Goal: Task Accomplishment & Management: Manage account settings

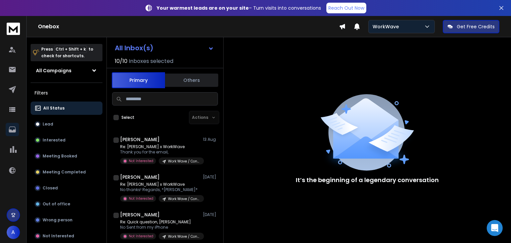
click at [387, 27] on p "WorkWave" at bounding box center [387, 26] width 29 height 7
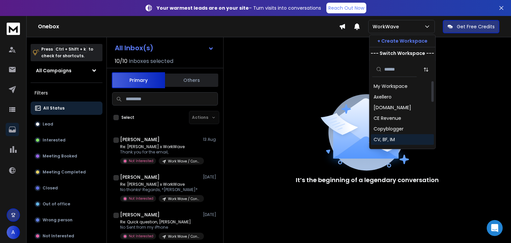
click at [394, 138] on div "CV, BF, IM" at bounding box center [384, 139] width 21 height 7
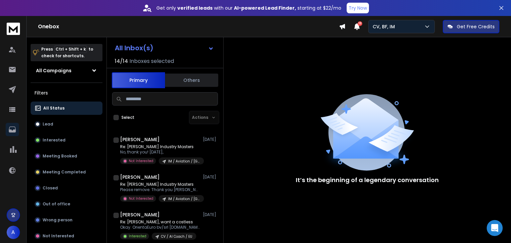
click at [395, 30] on button "CV, BF, IM" at bounding box center [401, 26] width 67 height 13
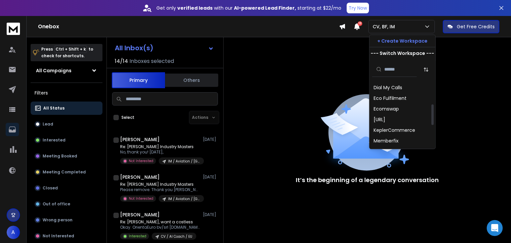
scroll to position [75, 0]
drag, startPoint x: 434, startPoint y: 96, endPoint x: 433, endPoint y: 119, distance: 23.0
click at [433, 119] on div at bounding box center [433, 115] width 2 height 21
click at [401, 98] on div "Eco Fulfilment" at bounding box center [390, 97] width 33 height 7
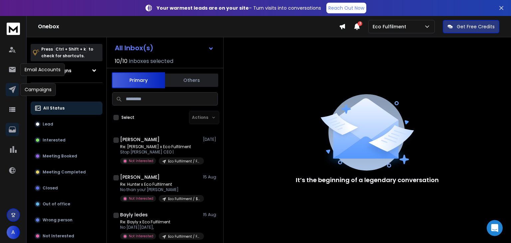
click at [12, 91] on icon at bounding box center [12, 89] width 7 height 7
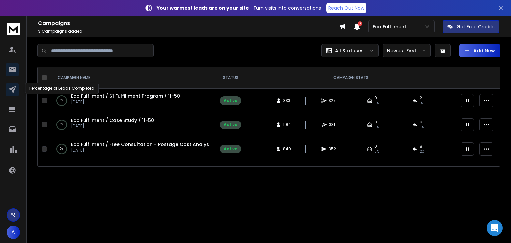
click at [9, 74] on link at bounding box center [12, 69] width 13 height 13
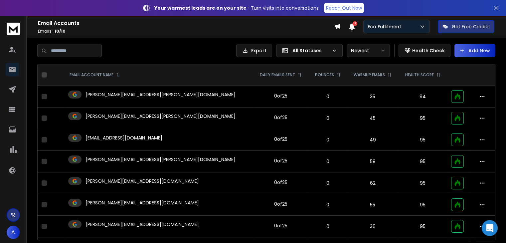
click at [396, 26] on p "Eco Fulfilment" at bounding box center [386, 26] width 36 height 7
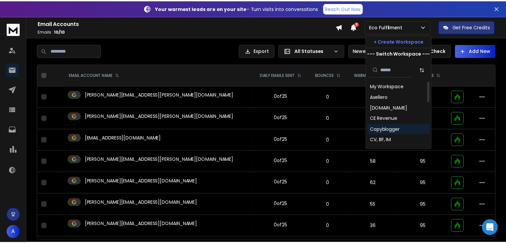
scroll to position [146, 0]
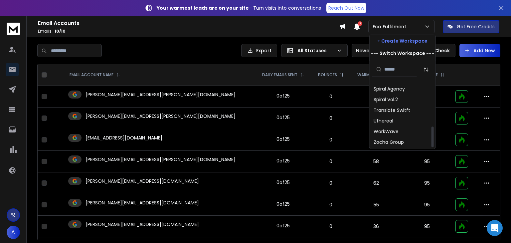
drag, startPoint x: 433, startPoint y: 94, endPoint x: 431, endPoint y: 157, distance: 63.9
click at [432, 147] on div at bounding box center [433, 136] width 2 height 21
click at [389, 129] on div "WorkWave" at bounding box center [386, 131] width 25 height 7
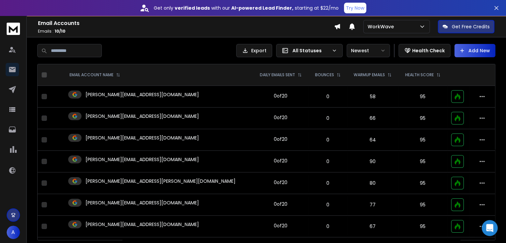
click at [160, 98] on div "[PERSON_NAME][EMAIL_ADDRESS][DOMAIN_NAME]" at bounding box center [158, 95] width 181 height 8
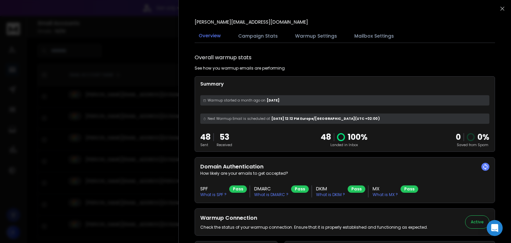
click at [359, 32] on button "Mailbox Settings" at bounding box center [374, 36] width 48 height 15
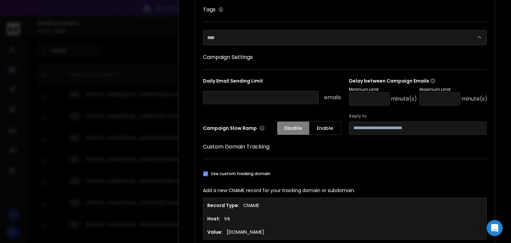
scroll to position [179, 0]
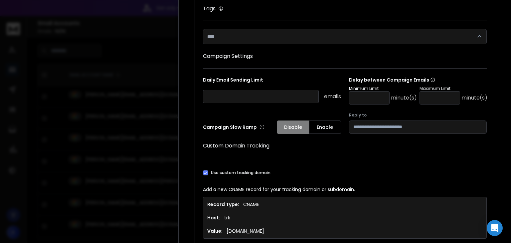
click at [221, 100] on input "**" at bounding box center [261, 96] width 116 height 13
type input "**"
click at [231, 119] on div "Campaign Slow Ramp Disable Enable" at bounding box center [272, 122] width 138 height 21
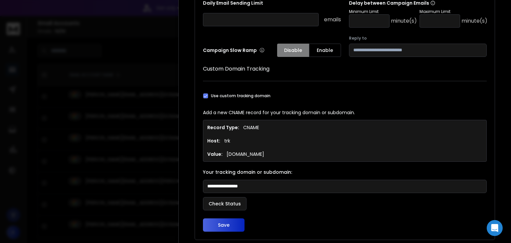
scroll to position [271, 0]
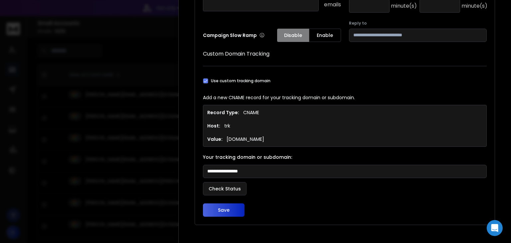
click at [224, 210] on button "Save" at bounding box center [224, 209] width 42 height 13
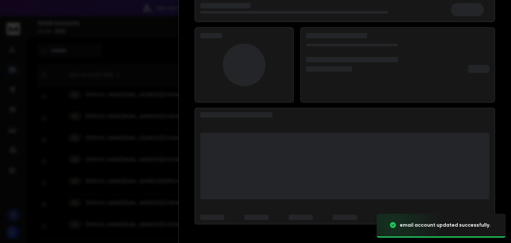
scroll to position [196, 0]
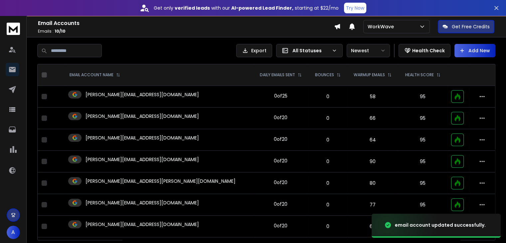
click at [195, 111] on td "t.morgan@workwaveteam.com" at bounding box center [158, 119] width 189 height 22
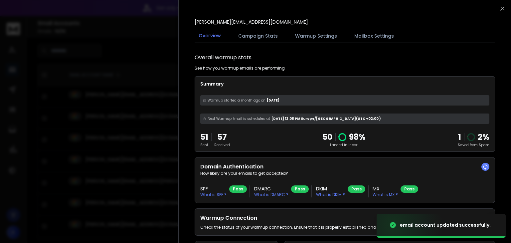
click at [367, 37] on button "Mailbox Settings" at bounding box center [374, 36] width 48 height 15
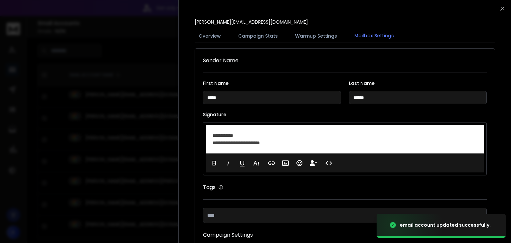
scroll to position [271, 0]
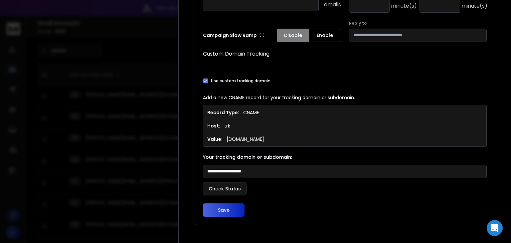
click at [252, 20] on div "Daily Email Sending Limit ** emails Delay between Campaign Emails Minimum Limit…" at bounding box center [345, 13] width 284 height 57
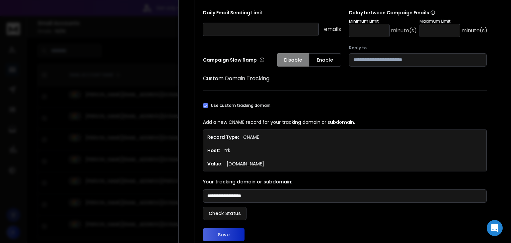
scroll to position [244, 0]
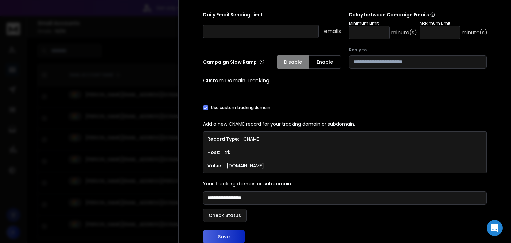
click at [239, 31] on input "**" at bounding box center [261, 31] width 116 height 13
type input "**"
click at [243, 55] on div "Campaign Slow Ramp Disable Enable" at bounding box center [272, 61] width 138 height 13
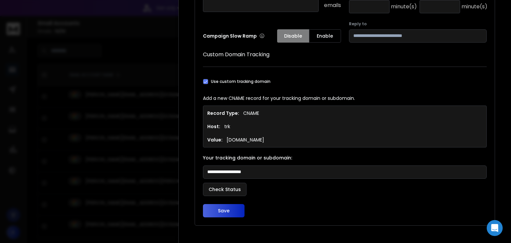
scroll to position [271, 0]
click at [230, 206] on button "Save" at bounding box center [224, 209] width 42 height 13
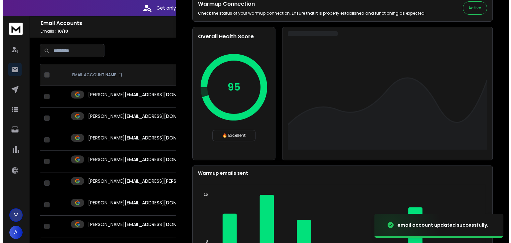
scroll to position [0, 0]
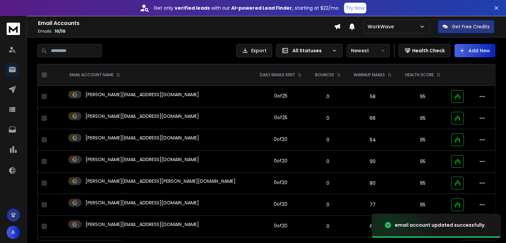
click at [209, 144] on td "ryan@workwaverecruiting.com" at bounding box center [158, 140] width 189 height 22
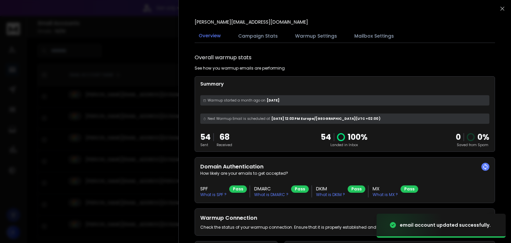
click at [361, 33] on button "Mailbox Settings" at bounding box center [374, 36] width 48 height 15
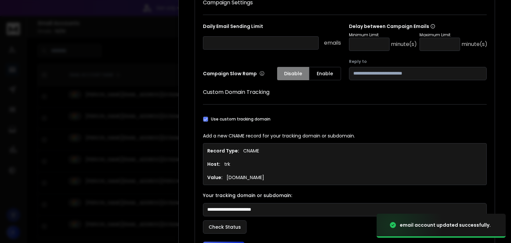
scroll to position [271, 0]
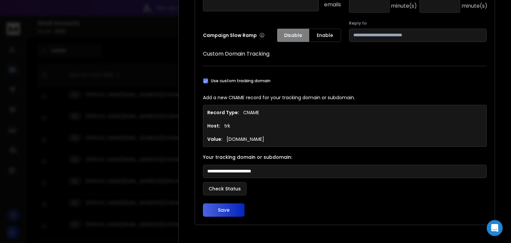
click at [227, 7] on input "**" at bounding box center [261, 4] width 116 height 13
type input "**"
click at [224, 211] on button "Save" at bounding box center [224, 209] width 42 height 13
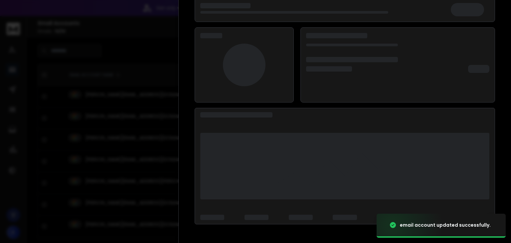
scroll to position [196, 0]
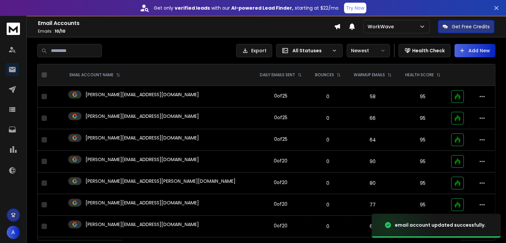
click at [199, 163] on div "ryan.b@workwaveco.com" at bounding box center [158, 159] width 181 height 8
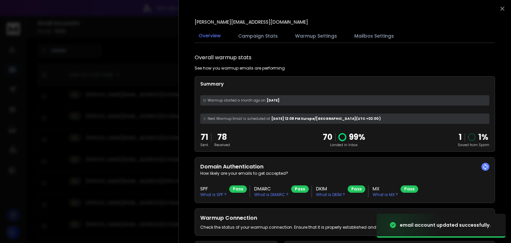
click at [377, 35] on button "Mailbox Settings" at bounding box center [374, 36] width 48 height 15
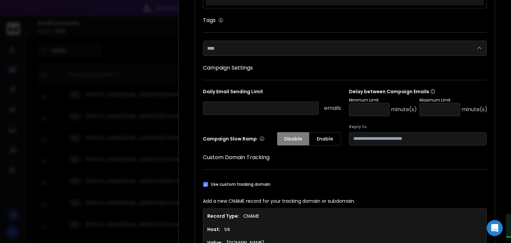
scroll to position [176, 0]
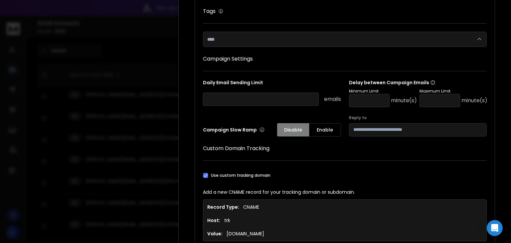
click at [248, 98] on input "**" at bounding box center [261, 99] width 116 height 13
type input "**"
click at [248, 120] on div "Campaign Slow Ramp Disable Enable" at bounding box center [272, 125] width 138 height 21
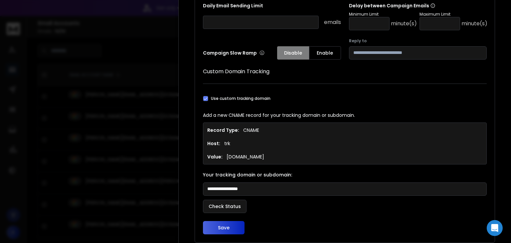
scroll to position [271, 0]
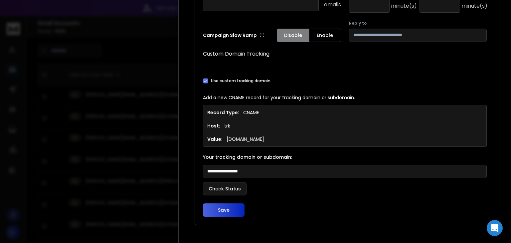
click at [229, 213] on button "Save" at bounding box center [224, 209] width 42 height 13
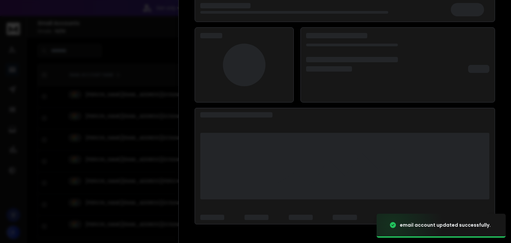
scroll to position [196, 0]
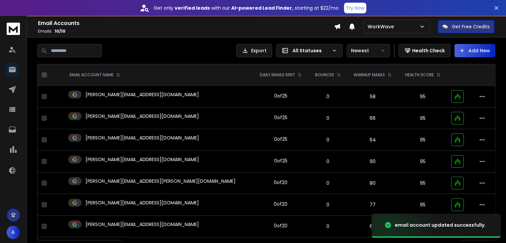
click at [208, 184] on div "tyler.morgan@workwavesolutionsco.com" at bounding box center [158, 181] width 181 height 8
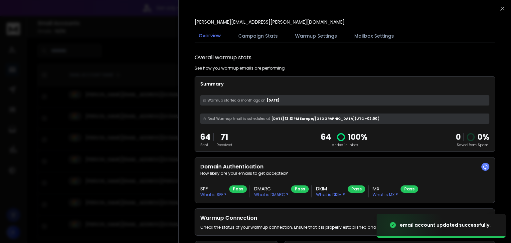
click at [363, 34] on button "Mailbox Settings" at bounding box center [374, 36] width 48 height 15
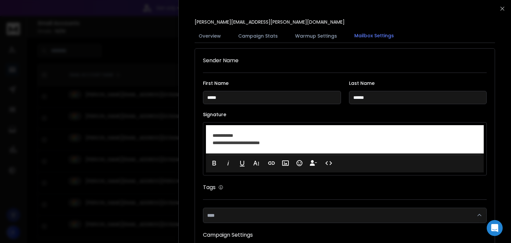
scroll to position [271, 0]
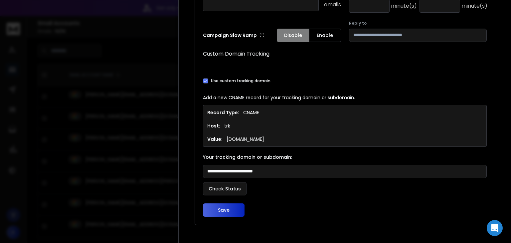
click at [236, 6] on input "**" at bounding box center [261, 4] width 116 height 13
type input "**"
click at [224, 213] on button "Save" at bounding box center [224, 209] width 42 height 13
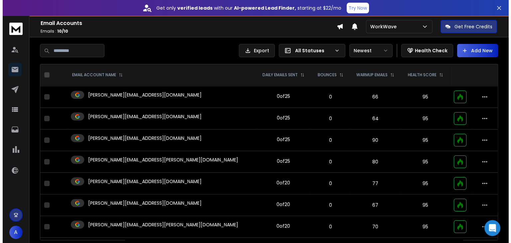
scroll to position [67, 0]
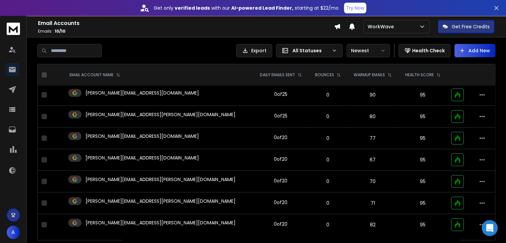
click at [207, 132] on div "r.bradley@workwavecompany.com" at bounding box center [158, 136] width 181 height 8
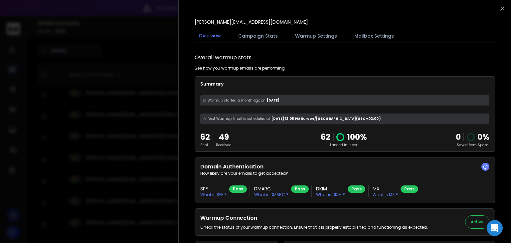
click at [382, 35] on button "Mailbox Settings" at bounding box center [374, 36] width 48 height 15
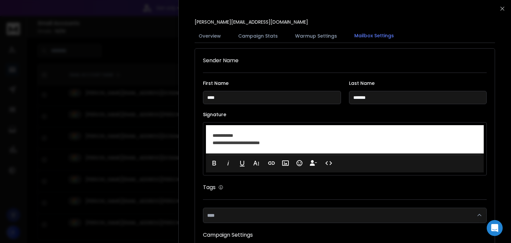
scroll to position [212, 0]
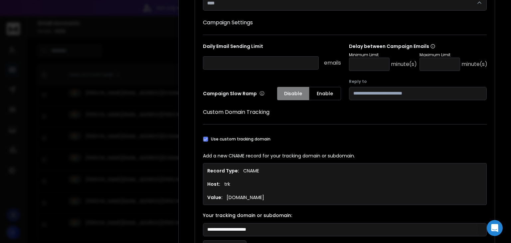
click at [215, 63] on input "**" at bounding box center [261, 62] width 116 height 13
type input "**"
click at [222, 86] on div "Campaign Slow Ramp Disable Enable" at bounding box center [272, 89] width 138 height 21
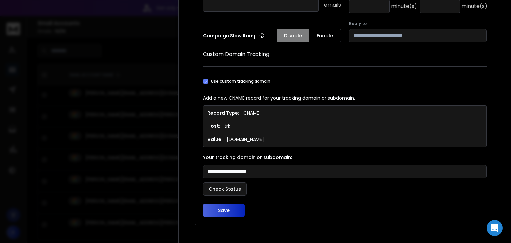
scroll to position [271, 0]
click at [230, 206] on button "Save" at bounding box center [224, 209] width 42 height 13
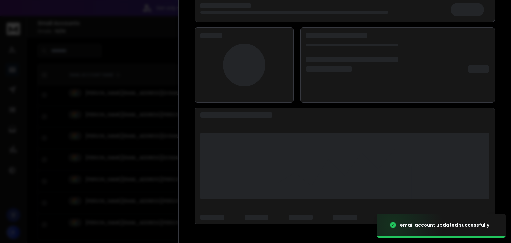
scroll to position [196, 0]
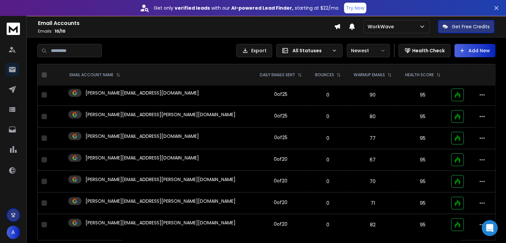
click at [195, 157] on div "tyler@workwavecompany.com" at bounding box center [158, 158] width 181 height 8
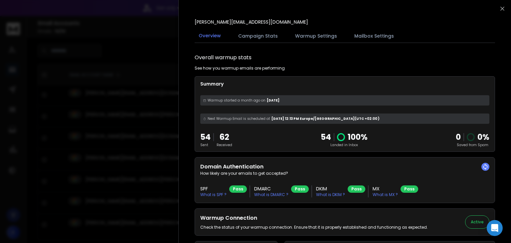
click at [374, 34] on button "Mailbox Settings" at bounding box center [374, 36] width 48 height 15
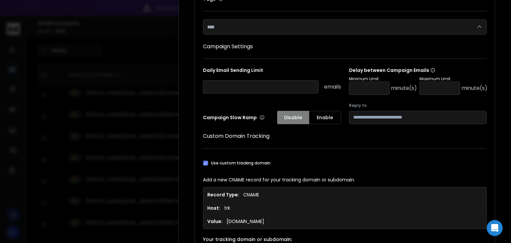
scroll to position [186, 0]
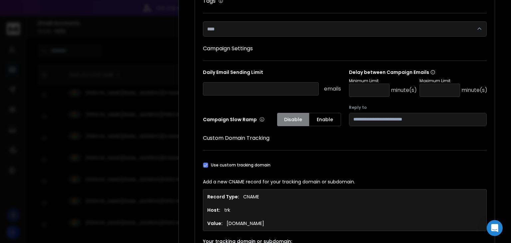
click at [238, 84] on input "**" at bounding box center [261, 88] width 116 height 13
type input "**"
click at [239, 110] on div "Campaign Slow Ramp Disable Enable" at bounding box center [272, 115] width 138 height 21
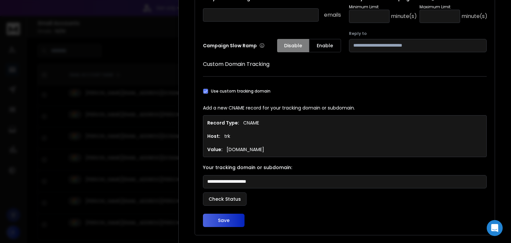
scroll to position [271, 0]
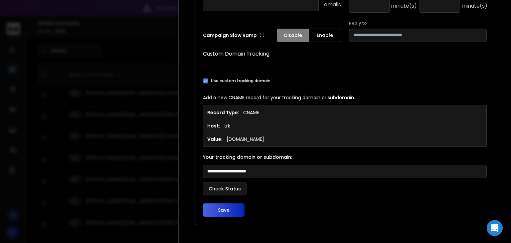
click at [220, 210] on button "Save" at bounding box center [224, 209] width 42 height 13
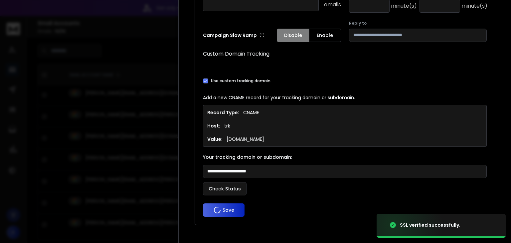
scroll to position [196, 0]
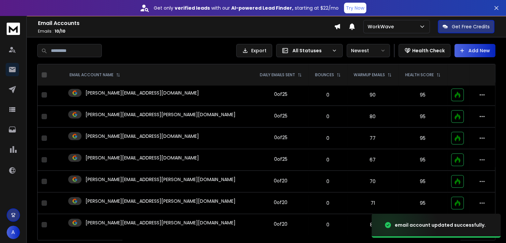
click at [219, 189] on tr "tyler.morgan@workwaverecruiting.com 0 of 20 0 70 95" at bounding box center [267, 182] width 458 height 22
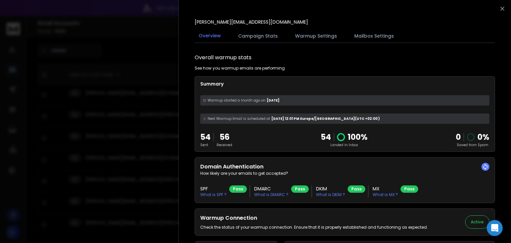
click at [372, 36] on button "Mailbox Settings" at bounding box center [374, 36] width 48 height 15
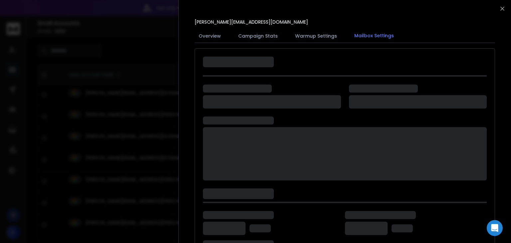
scroll to position [271, 0]
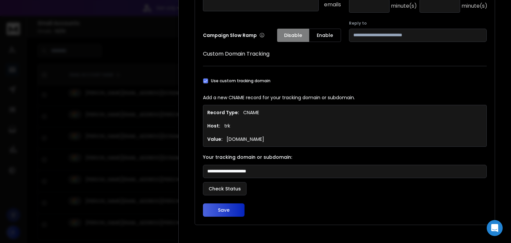
click at [227, 205] on button "Save" at bounding box center [224, 209] width 42 height 13
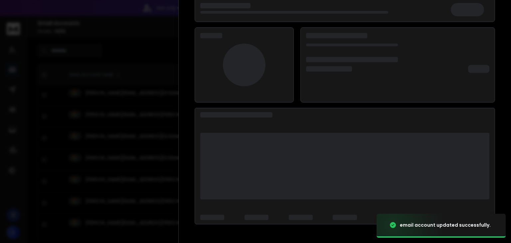
scroll to position [196, 0]
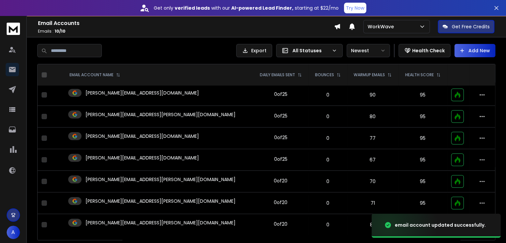
click at [196, 188] on td "tyler.morgan@workwaverecruiting.com" at bounding box center [158, 182] width 189 height 22
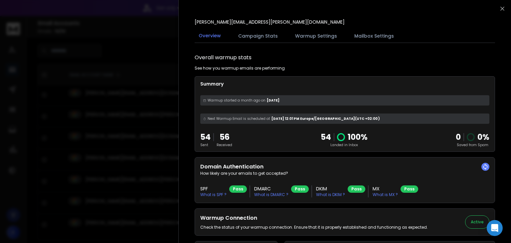
click at [377, 36] on button "Mailbox Settings" at bounding box center [374, 36] width 48 height 15
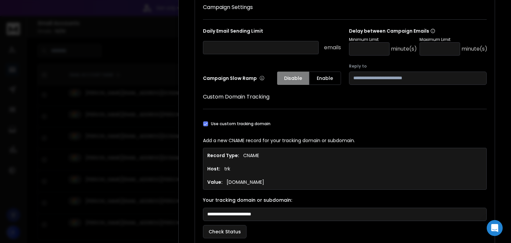
scroll to position [177, 0]
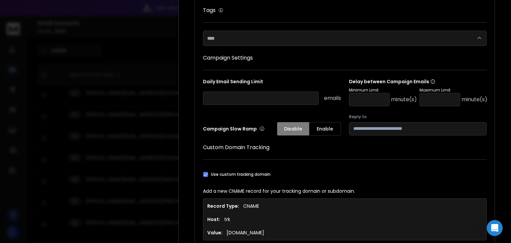
click at [222, 94] on input "**" at bounding box center [261, 98] width 116 height 13
type input "**"
click at [228, 120] on div "Campaign Slow Ramp Disable Enable" at bounding box center [272, 124] width 138 height 21
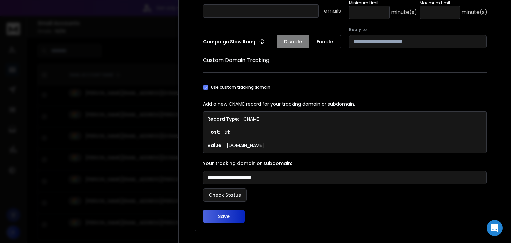
scroll to position [271, 0]
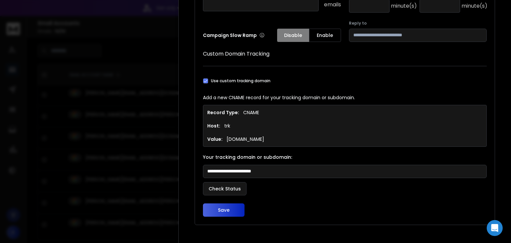
click at [234, 204] on button "Save" at bounding box center [224, 209] width 42 height 13
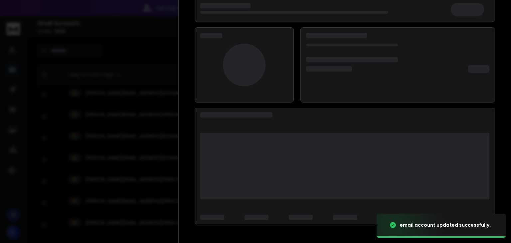
scroll to position [196, 0]
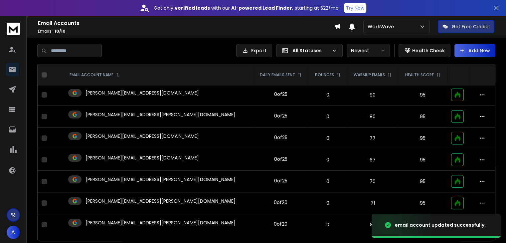
click at [253, 204] on td "0 of 20" at bounding box center [281, 200] width 56 height 17
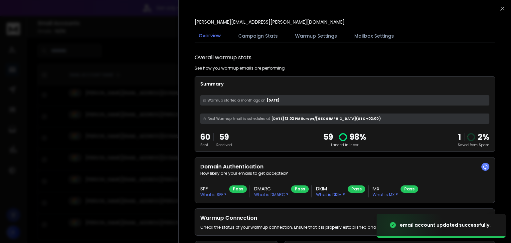
click at [362, 35] on button "Mailbox Settings" at bounding box center [374, 36] width 48 height 15
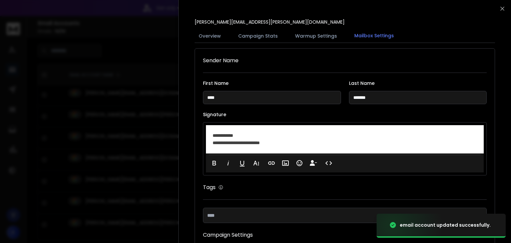
scroll to position [271, 0]
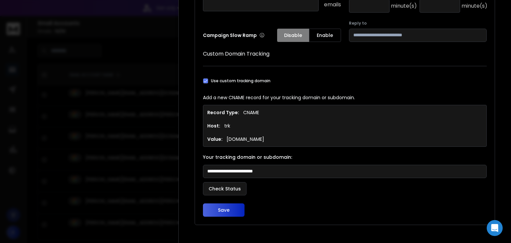
click at [222, 11] on div "** emails" at bounding box center [272, 5] width 138 height 16
click at [223, 9] on input "**" at bounding box center [261, 4] width 116 height 13
type input "**"
click at [230, 208] on button "Save" at bounding box center [224, 209] width 42 height 13
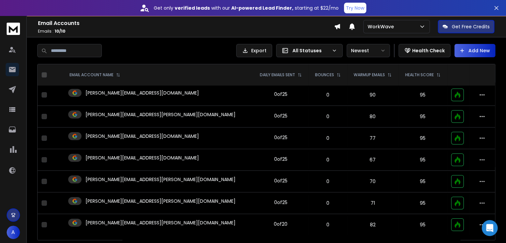
click at [193, 239] on caption at bounding box center [267, 237] width 458 height 5
click at [179, 225] on div "ryan.bradley@workwaveteam.com" at bounding box center [158, 223] width 181 height 8
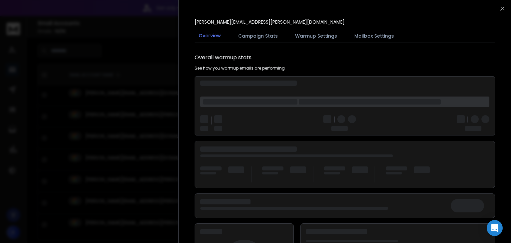
click at [365, 37] on button "Mailbox Settings" at bounding box center [374, 36] width 48 height 15
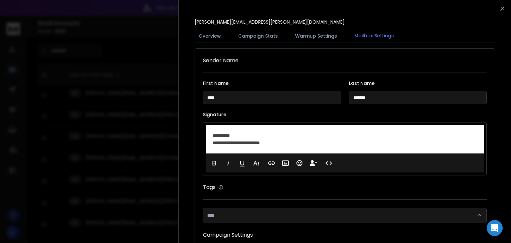
drag, startPoint x: 502, startPoint y: 42, endPoint x: 511, endPoint y: 41, distance: 8.7
click at [511, 41] on div "**********" at bounding box center [344, 121] width 333 height 243
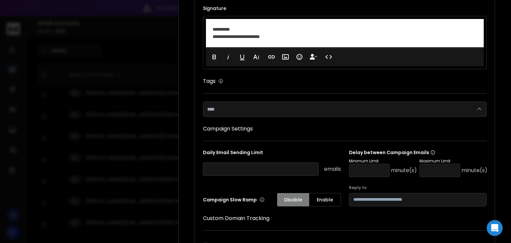
scroll to position [108, 0]
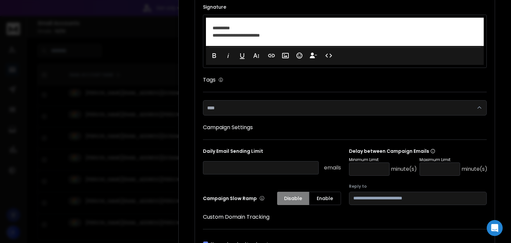
click at [234, 165] on input "**" at bounding box center [261, 167] width 116 height 13
type input "**"
click at [233, 185] on div "Campaign Slow Ramp Disable Enable" at bounding box center [272, 194] width 138 height 21
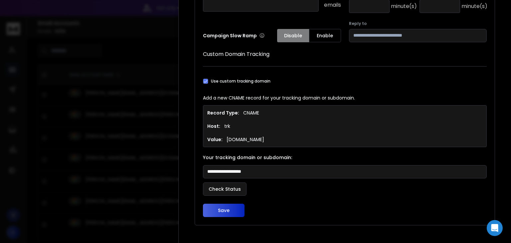
scroll to position [271, 0]
click at [227, 210] on button "Save" at bounding box center [224, 209] width 42 height 13
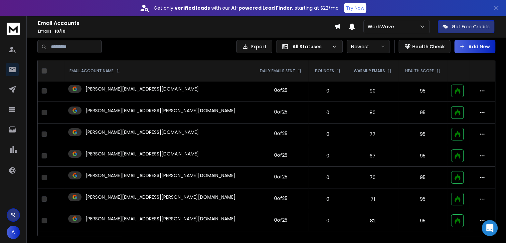
scroll to position [0, 0]
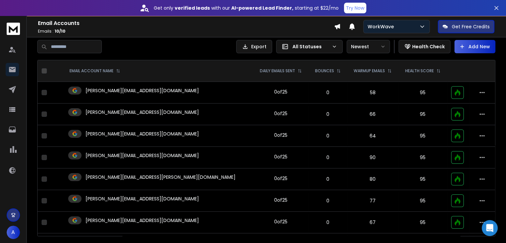
click at [374, 28] on p "WorkWave" at bounding box center [382, 26] width 29 height 7
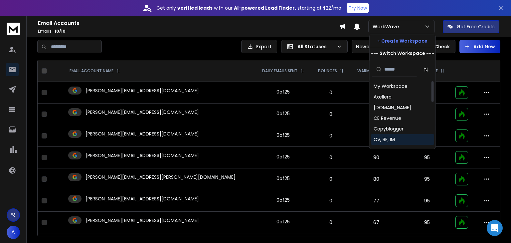
click at [405, 139] on div "CV, BF, IM" at bounding box center [402, 139] width 63 height 11
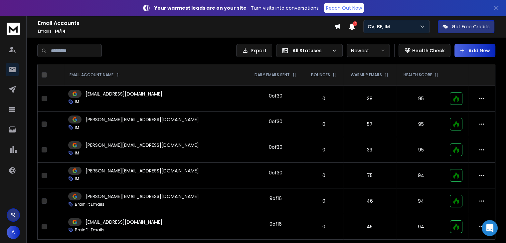
click at [380, 29] on p "CV, BF, IM" at bounding box center [380, 26] width 25 height 7
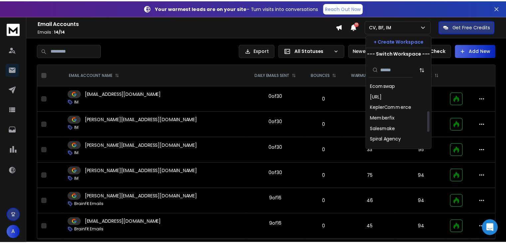
scroll to position [98, 0]
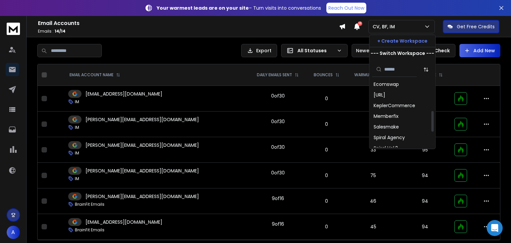
drag, startPoint x: 433, startPoint y: 95, endPoint x: 434, endPoint y: 125, distance: 30.7
click at [434, 125] on div at bounding box center [433, 121] width 2 height 21
click at [407, 127] on div "Salesmake" at bounding box center [402, 126] width 63 height 11
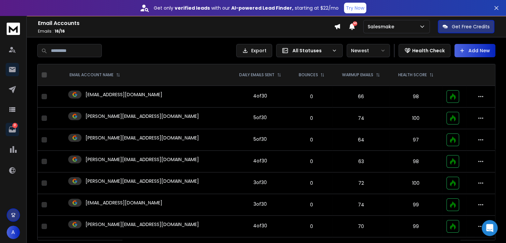
click at [13, 132] on icon at bounding box center [12, 129] width 7 height 6
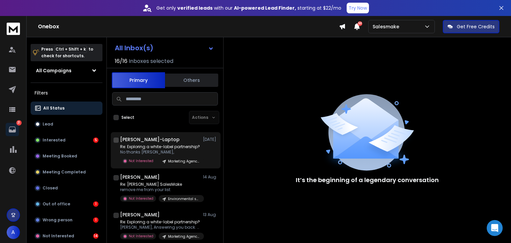
click at [138, 152] on p "No thanks Dan Drake MoJack," at bounding box center [160, 151] width 80 height 5
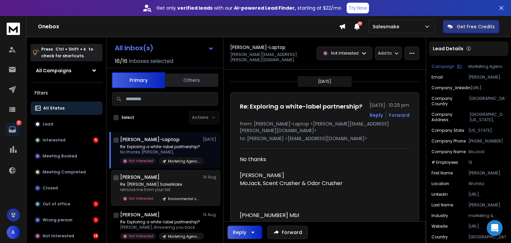
click at [145, 178] on h1 "Steve Clark" at bounding box center [140, 177] width 40 height 7
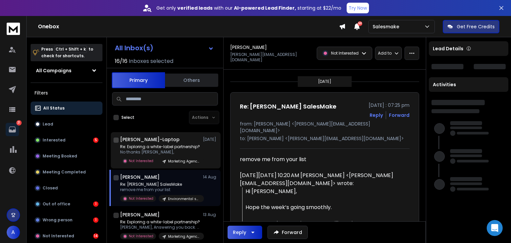
click at [174, 142] on div "Dan Drake-Laptop 18 Aug" at bounding box center [169, 139] width 98 height 7
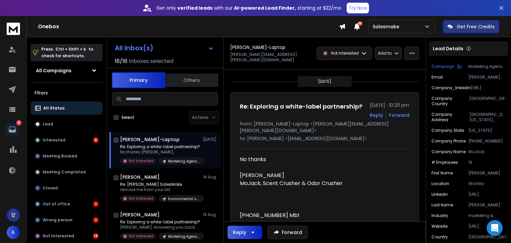
click at [7, 34] on img at bounding box center [13, 29] width 13 height 12
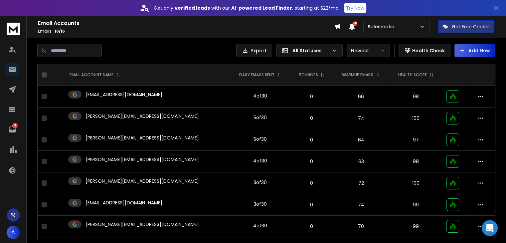
click at [237, 70] on th "DAILY EMAILS SENT" at bounding box center [260, 75] width 61 height 22
click at [12, 130] on icon at bounding box center [12, 129] width 8 height 8
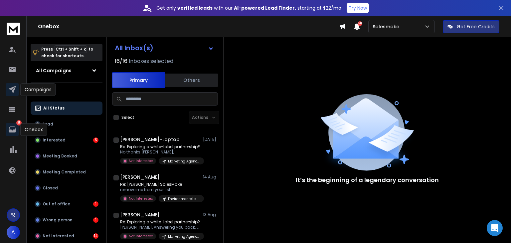
click at [17, 87] on link at bounding box center [12, 89] width 13 height 13
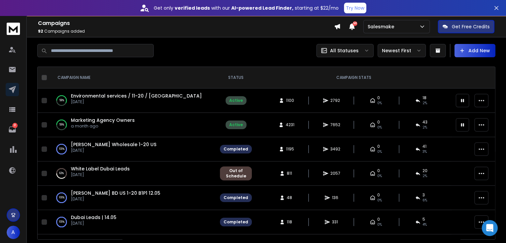
click at [118, 103] on p "18 days ago" at bounding box center [136, 101] width 131 height 5
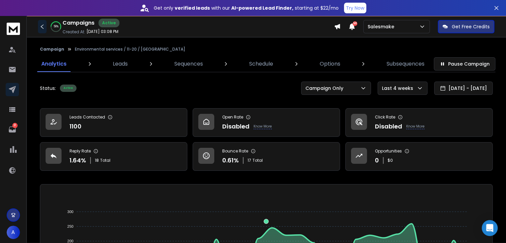
click at [44, 28] on icon at bounding box center [42, 27] width 6 height 6
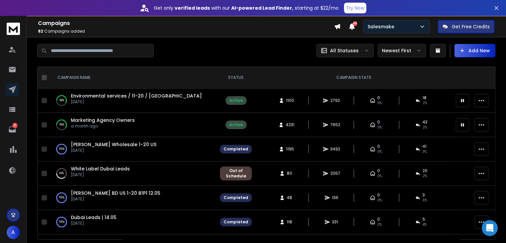
click at [403, 27] on div "Salesmake" at bounding box center [397, 26] width 58 height 7
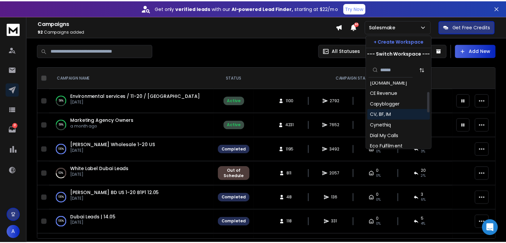
scroll to position [33, 0]
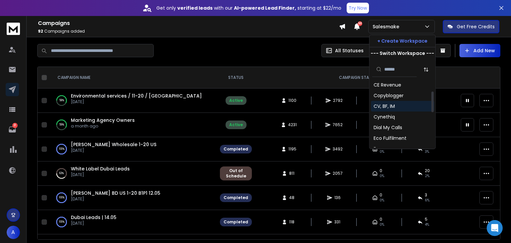
click at [389, 138] on div "Eco Fulfilment" at bounding box center [390, 138] width 33 height 7
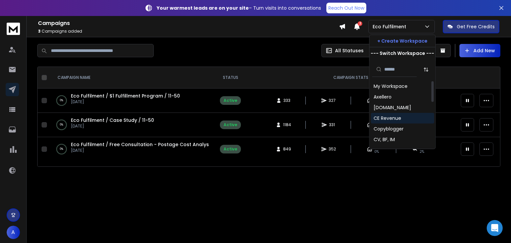
click at [213, 40] on div "Campaigns 3 Campaigns Added All Statuses Newest First Add New CAMPAIGN NAME STA…" at bounding box center [269, 105] width 485 height 136
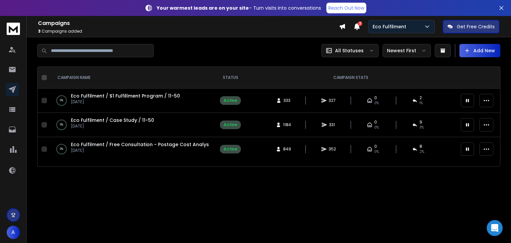
click at [389, 26] on p "Eco Fulfilment" at bounding box center [391, 26] width 36 height 7
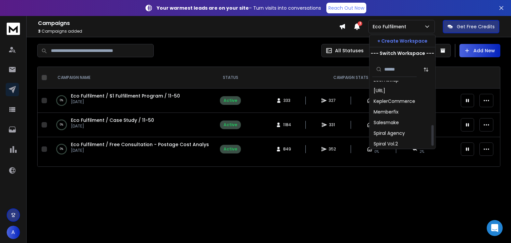
scroll to position [146, 0]
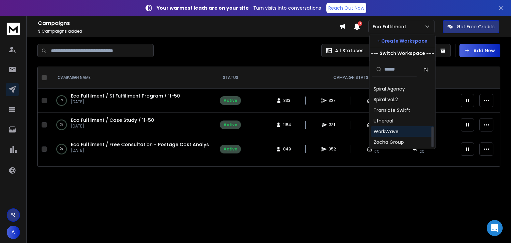
click at [405, 129] on div "WorkWave" at bounding box center [402, 131] width 63 height 11
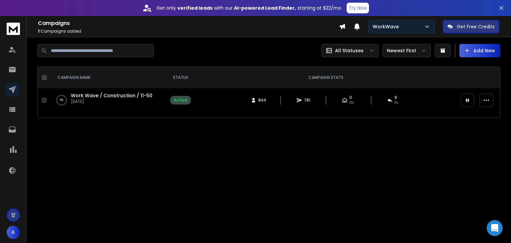
click at [391, 29] on p "WorkWave" at bounding box center [387, 26] width 29 height 7
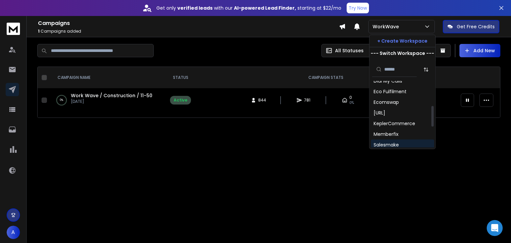
scroll to position [47, 0]
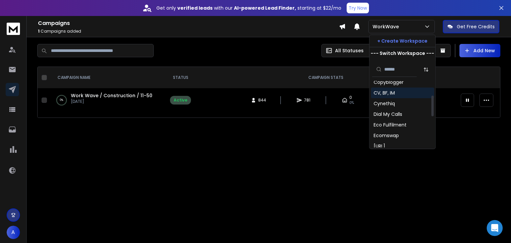
click at [404, 95] on div "CV, BF, IM" at bounding box center [402, 93] width 63 height 11
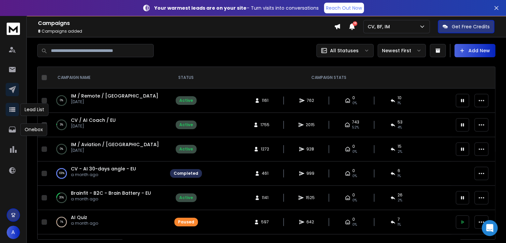
click at [14, 112] on icon at bounding box center [12, 110] width 8 height 8
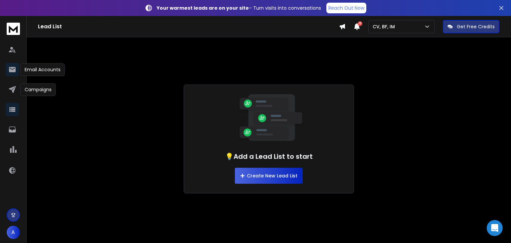
click at [13, 72] on icon at bounding box center [12, 69] width 7 height 5
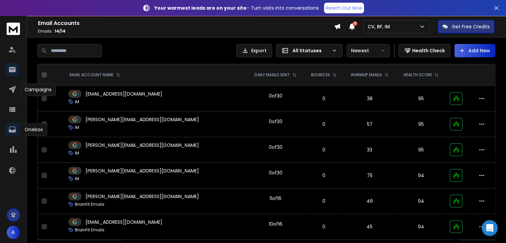
click at [13, 129] on icon at bounding box center [12, 129] width 8 height 8
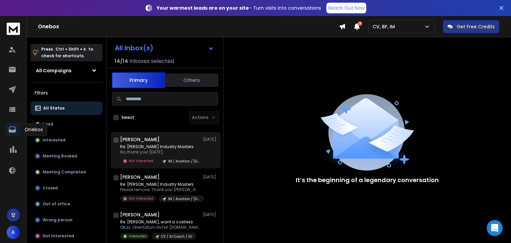
click at [164, 133] on div "Eric Hobbs 18 Aug Re: Eric x Industry Masters No, thank you! On Mon, Not Intere…" at bounding box center [166, 150] width 110 height 36
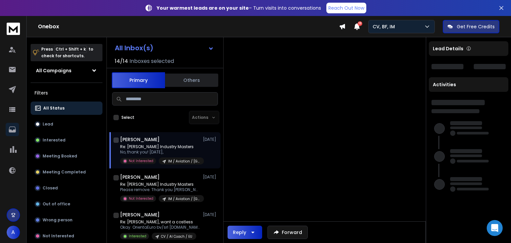
click at [391, 24] on p "CV, BF, IM" at bounding box center [385, 26] width 25 height 7
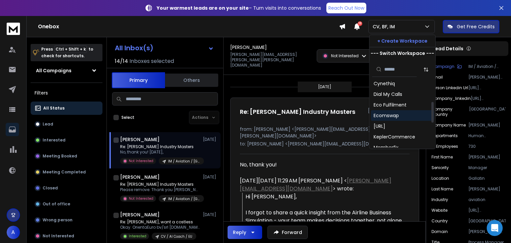
scroll to position [100, 0]
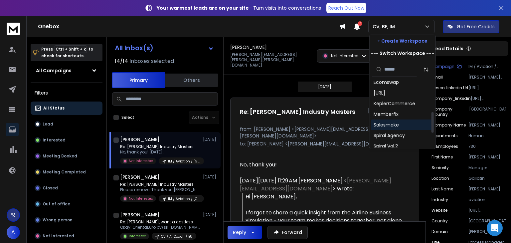
click at [399, 126] on div "Salesmake" at bounding box center [386, 124] width 25 height 7
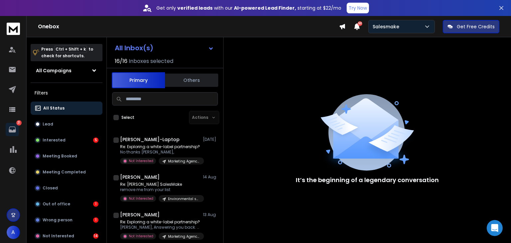
click at [382, 22] on button "Salesmake" at bounding box center [401, 26] width 67 height 13
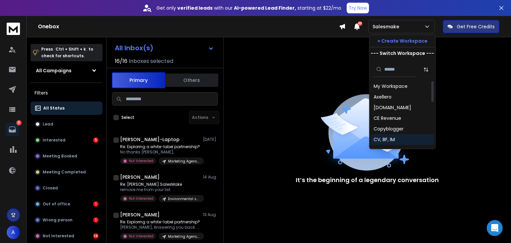
click at [389, 141] on div "CV, BF, IM" at bounding box center [384, 139] width 21 height 7
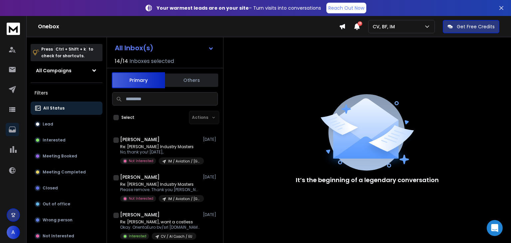
click at [5, 86] on div "A" at bounding box center [13, 131] width 27 height 230
click at [7, 87] on link at bounding box center [12, 89] width 13 height 13
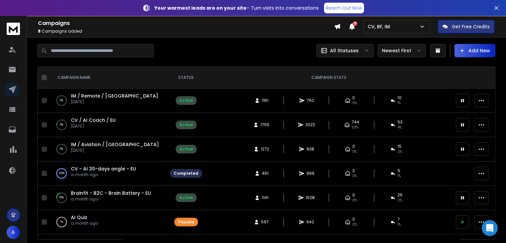
click at [130, 96] on div "0 % IM / Remote / [GEOGRAPHIC_DATA] [DATE]" at bounding box center [107, 101] width 103 height 16
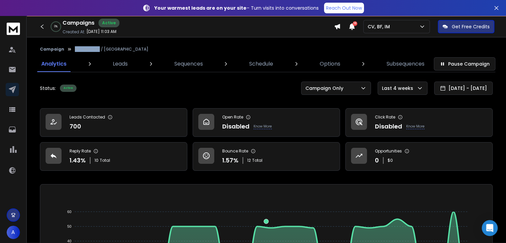
drag, startPoint x: 73, startPoint y: 49, endPoint x: 97, endPoint y: 51, distance: 24.0
click at [97, 51] on p "IM / Remote / [GEOGRAPHIC_DATA]" at bounding box center [112, 49] width 74 height 5
